Goal: Information Seeking & Learning: Check status

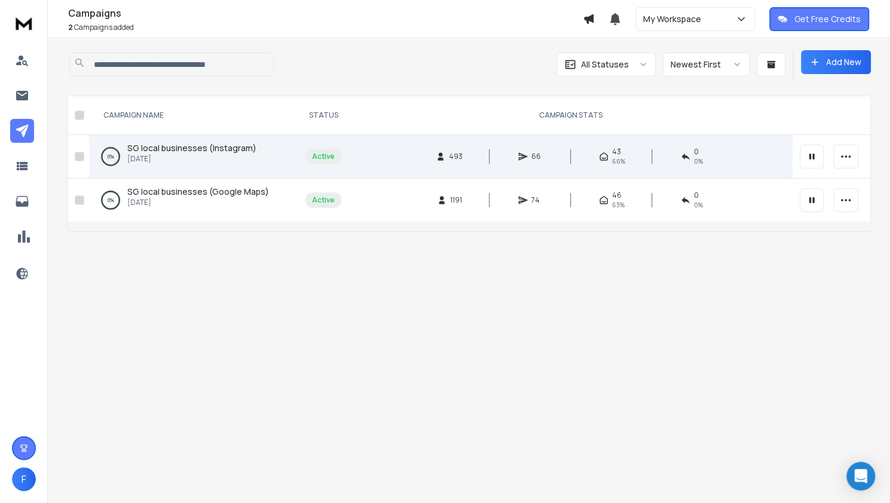
click at [173, 144] on span "SG local businesses (Instagram)" at bounding box center [191, 147] width 129 height 11
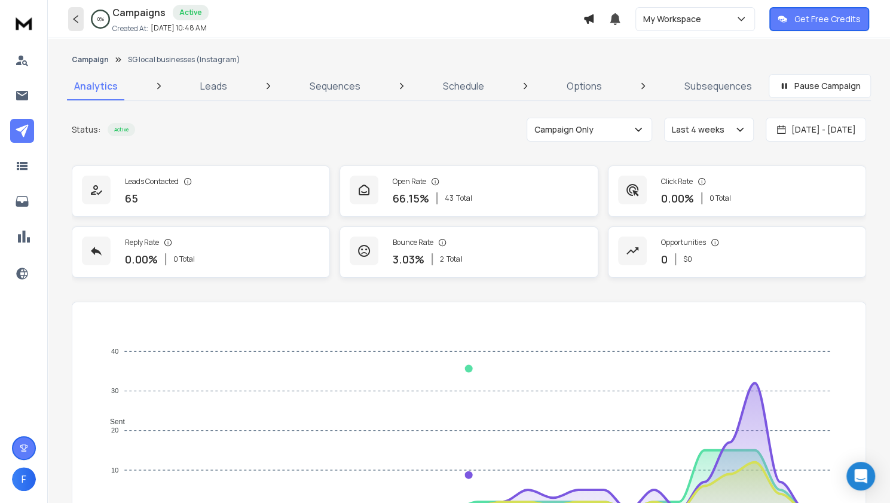
click at [77, 26] on button at bounding box center [76, 19] width 16 height 24
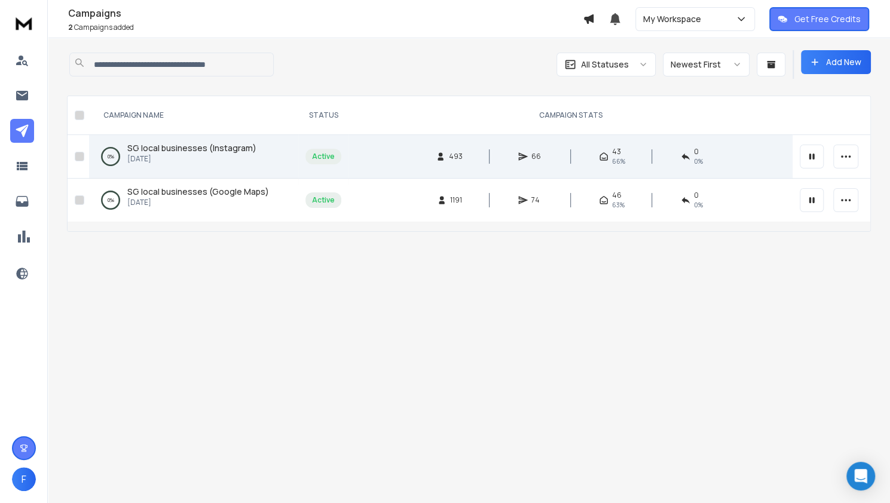
click at [179, 146] on span "SG local businesses (Instagram)" at bounding box center [191, 147] width 129 height 11
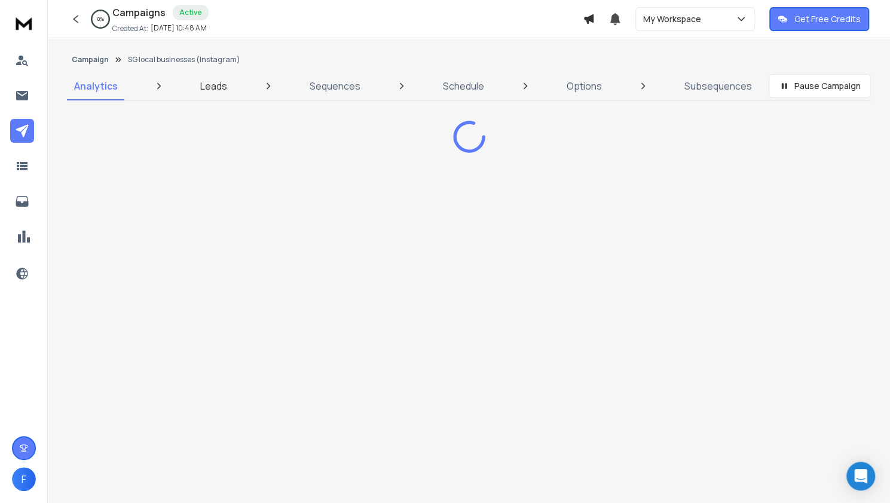
click at [213, 88] on p "Leads" at bounding box center [213, 86] width 27 height 14
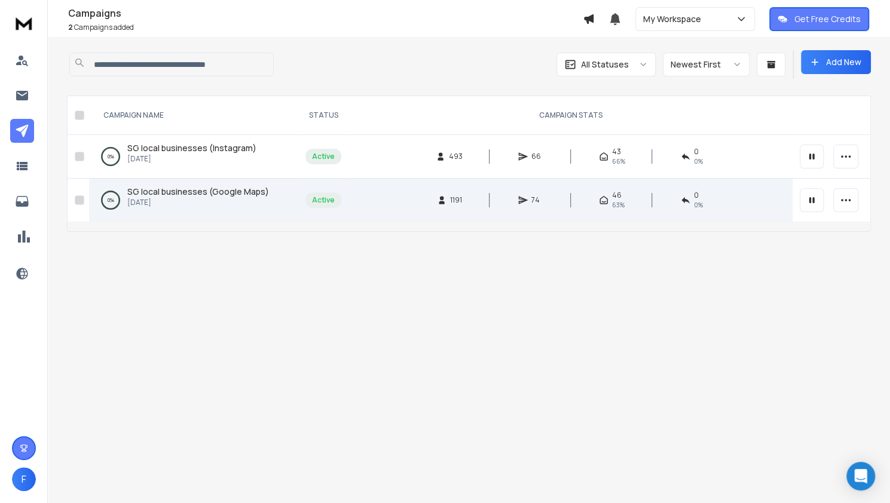
drag, startPoint x: 109, startPoint y: 1, endPoint x: 173, endPoint y: 193, distance: 202.3
click at [173, 193] on span "SG local businesses (Google Maps)" at bounding box center [198, 191] width 142 height 11
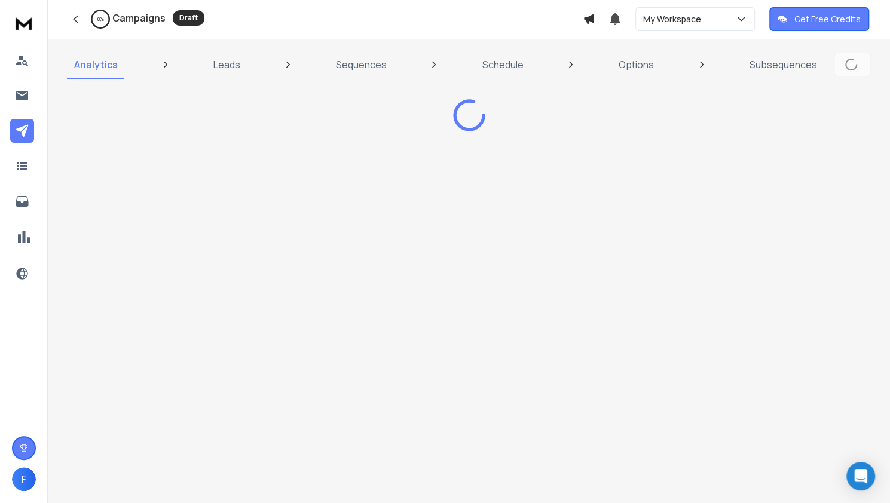
click at [173, 193] on div at bounding box center [469, 347] width 795 height 503
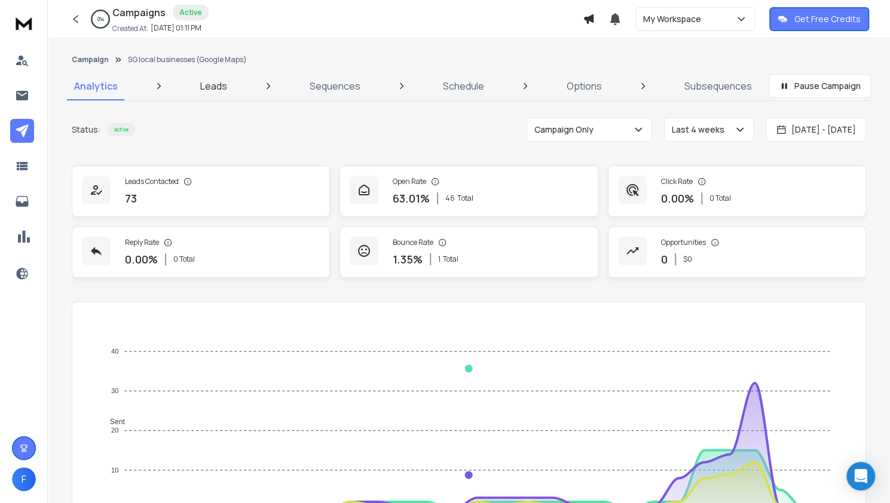
click at [217, 86] on p "Leads" at bounding box center [213, 86] width 27 height 14
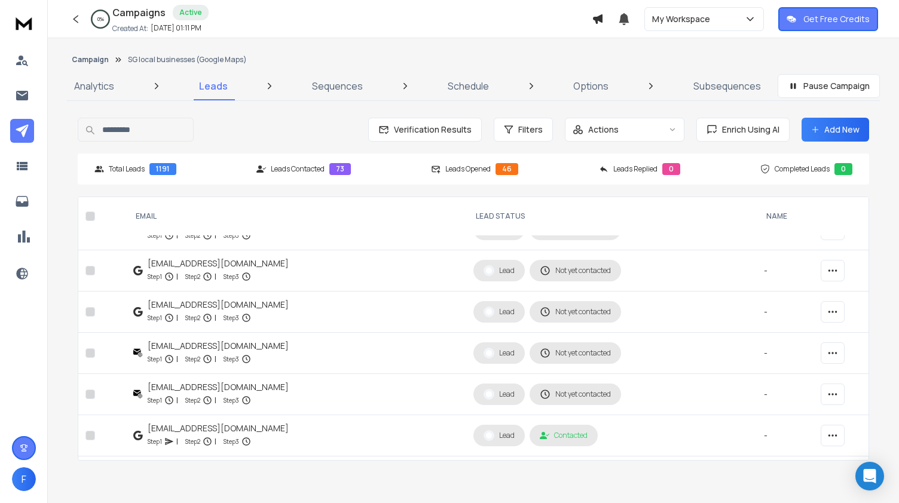
scroll to position [1059, 0]
